Goal: Navigation & Orientation: Understand site structure

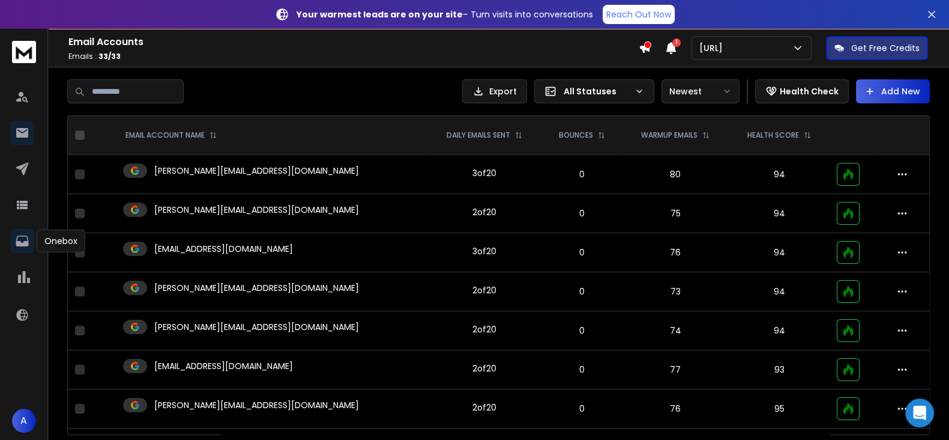
click at [26, 239] on icon at bounding box center [22, 241] width 14 height 14
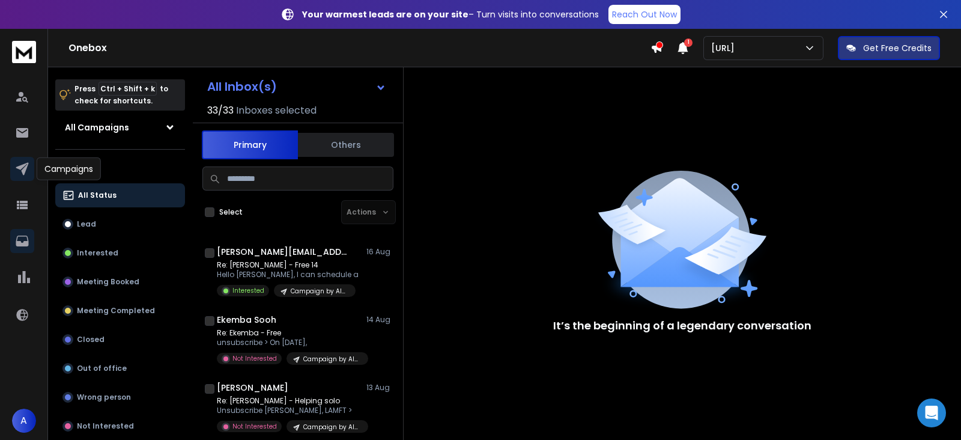
click at [22, 168] on icon at bounding box center [22, 169] width 14 height 14
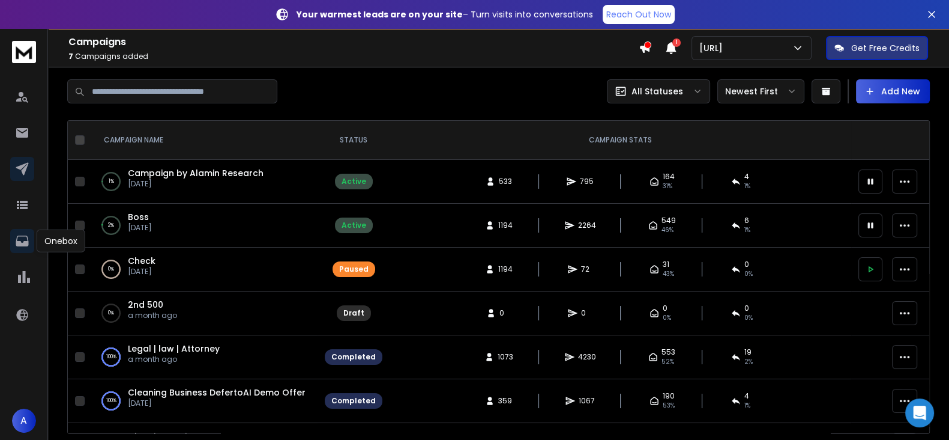
click at [23, 235] on icon at bounding box center [22, 240] width 13 height 11
